Goal: Task Accomplishment & Management: Use online tool/utility

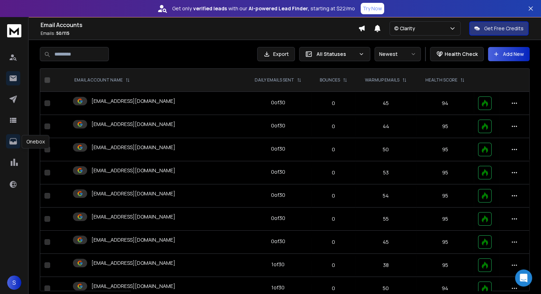
click at [7, 144] on link at bounding box center [13, 141] width 14 height 14
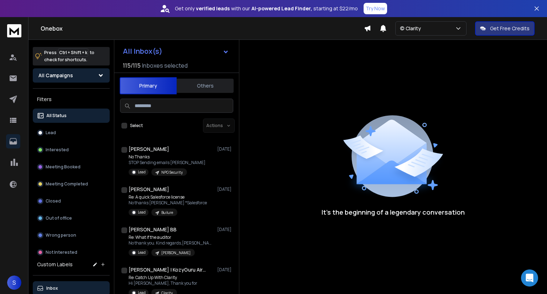
click at [84, 78] on button "All Campaigns" at bounding box center [71, 75] width 77 height 14
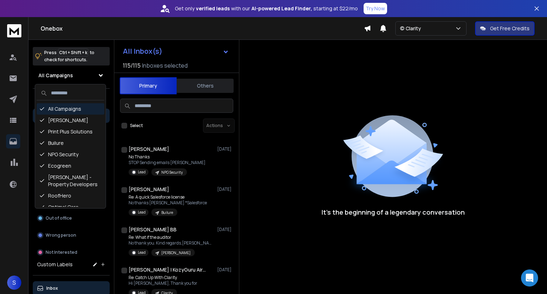
click at [77, 109] on div "All Campaigns" at bounding box center [71, 108] width 68 height 11
click at [57, 124] on div "[PERSON_NAME]" at bounding box center [71, 120] width 68 height 11
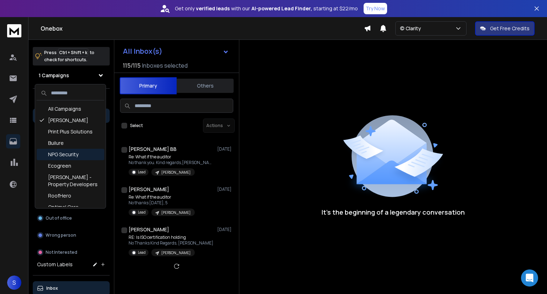
click at [58, 154] on div "NPG Security" at bounding box center [71, 154] width 68 height 11
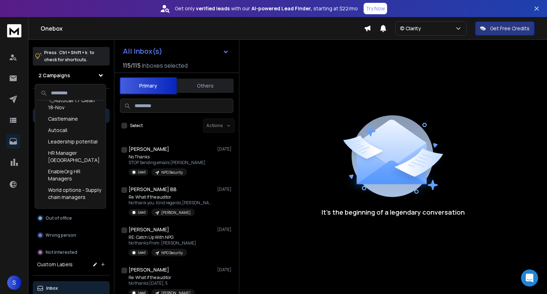
scroll to position [399, 0]
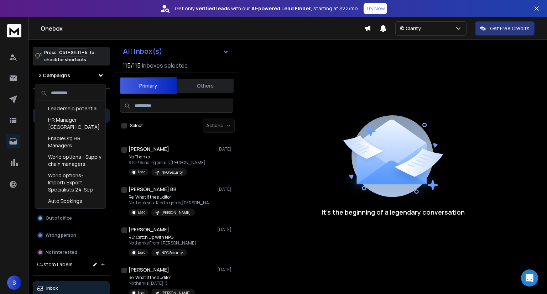
click at [310, 138] on div "It’s the beginning of a legendary conversation" at bounding box center [393, 165] width 308 height 250
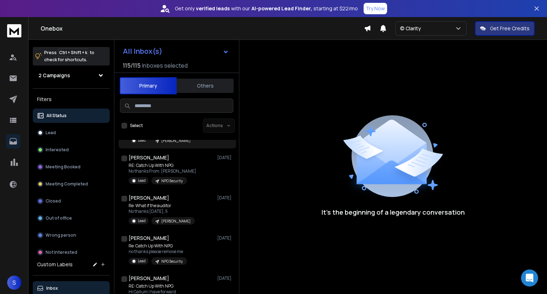
scroll to position [107, 0]
